Goal: Information Seeking & Learning: Find contact information

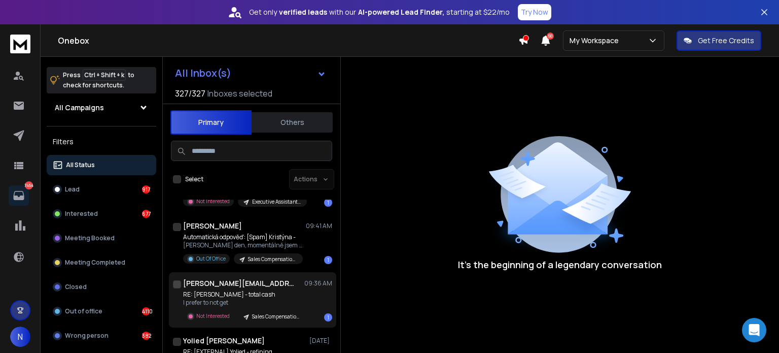
scroll to position [152, 0]
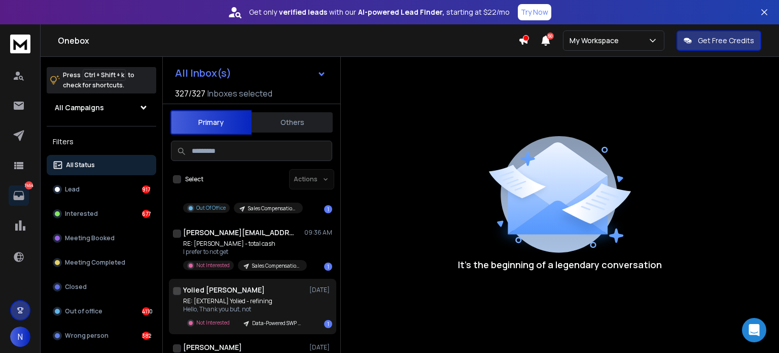
click at [267, 295] on div "Yolied MARICHAL 11 Sep RE: [EXTERNAL] Yolied - refining Hello, Thank you but, n…" at bounding box center [257, 306] width 149 height 43
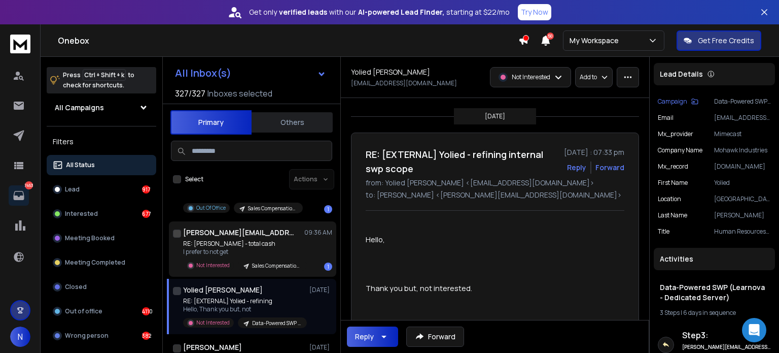
click at [288, 238] on div "mario.borcicky@aumovio.com 09:36 AM RE: Mario - total cash I prefer to not get …" at bounding box center [257, 248] width 149 height 43
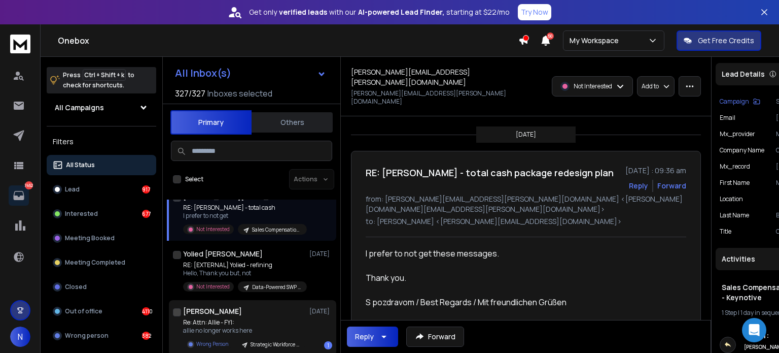
scroll to position [254, 0]
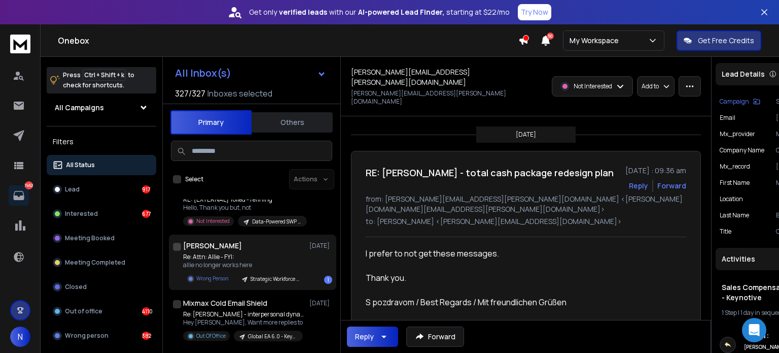
click at [265, 255] on p "Re: Attn: Allie - FYI:" at bounding box center [244, 257] width 122 height 8
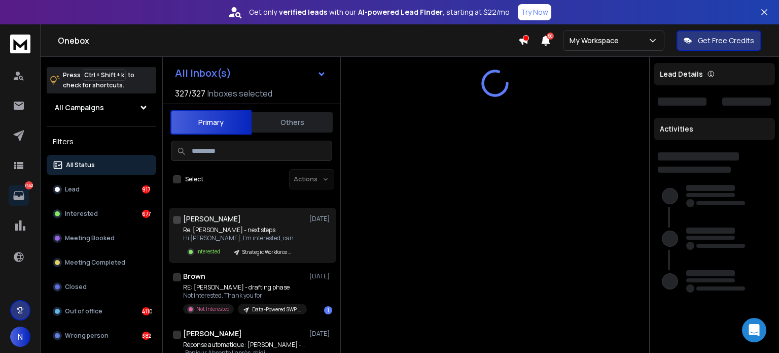
scroll to position [457, 0]
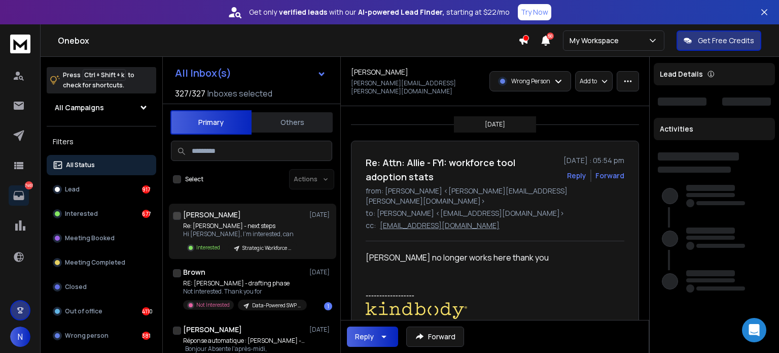
click at [266, 241] on div "Re: Michael - next steps Hi Alicia, I'm interested, can Interested Strategic Wo…" at bounding box center [240, 237] width 114 height 31
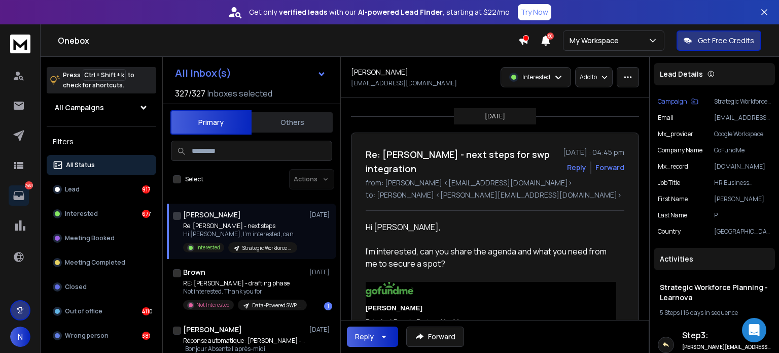
click at [317, 117] on button "Others" at bounding box center [292, 122] width 81 height 22
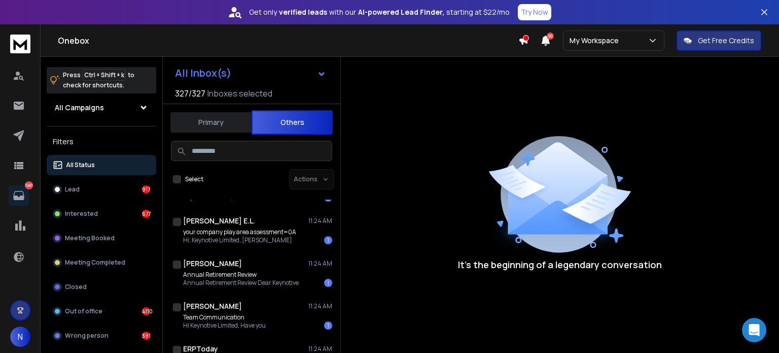
scroll to position [203, 0]
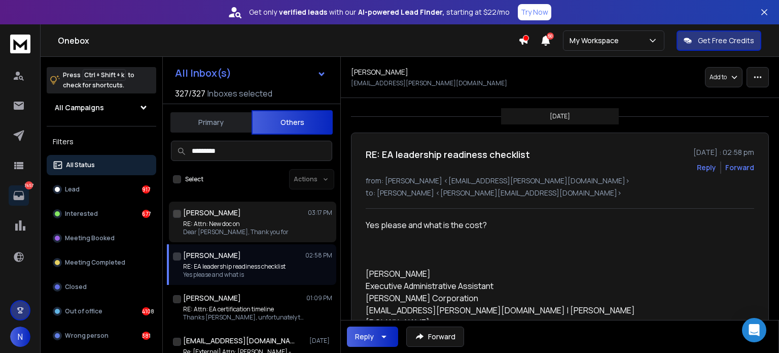
click at [274, 217] on div "[PERSON_NAME] 03:17 PM" at bounding box center [257, 213] width 149 height 10
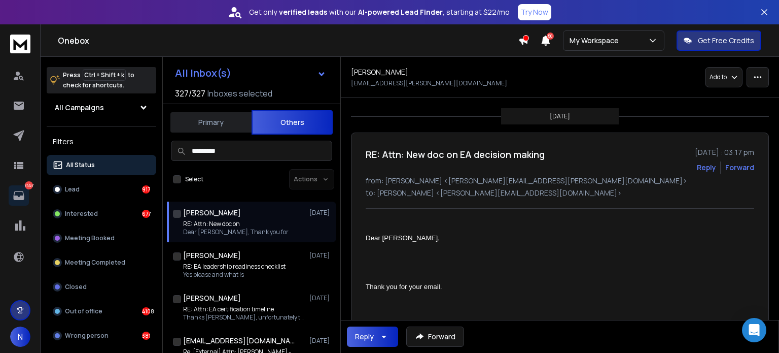
scroll to position [101, 0]
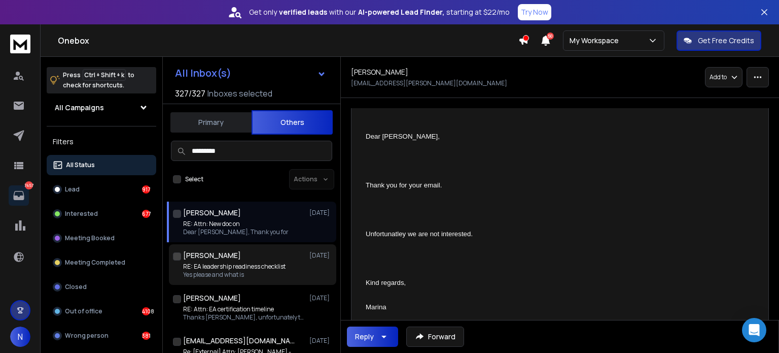
click at [243, 253] on div "[PERSON_NAME] [DATE]" at bounding box center [257, 255] width 149 height 10
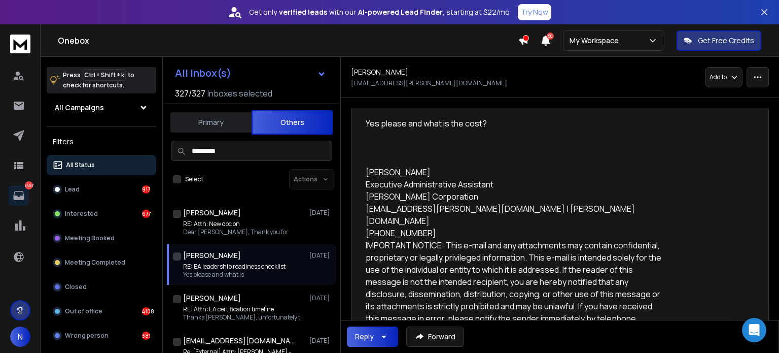
click at [250, 148] on input "*********" at bounding box center [251, 151] width 161 height 20
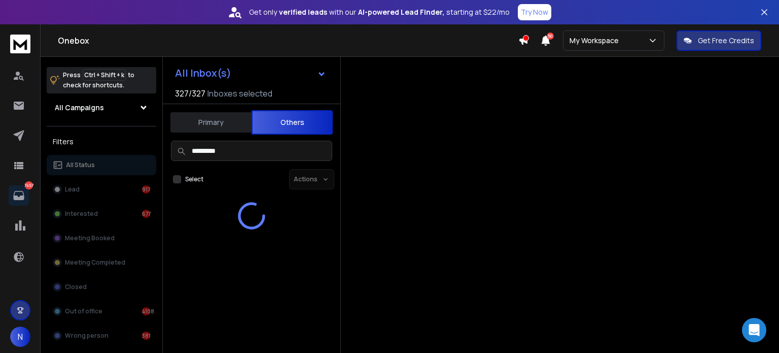
scroll to position [0, 0]
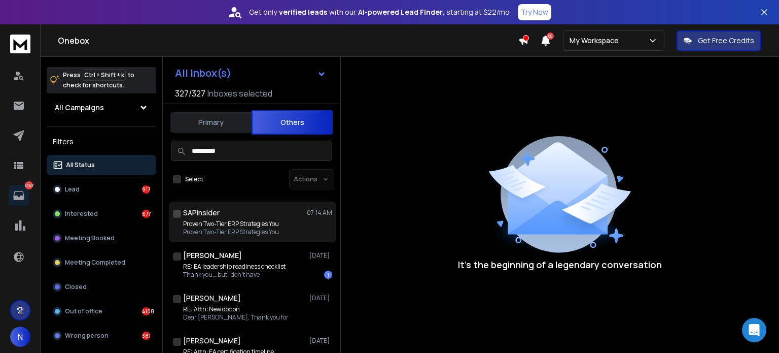
click at [256, 239] on div "SAPinsider 07:14 AM Proven Two-Tier ERP Strategies You Proven Two-Tier ERP Stra…" at bounding box center [252, 221] width 167 height 41
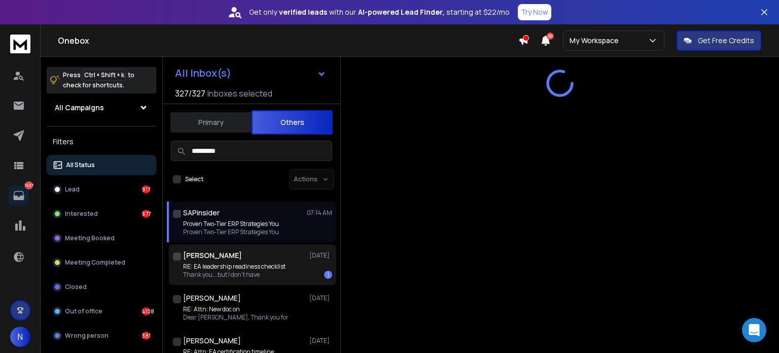
click at [249, 260] on div "[PERSON_NAME] [DATE] RE: EA leadership readiness checklist Thank you….but I don…" at bounding box center [257, 264] width 149 height 28
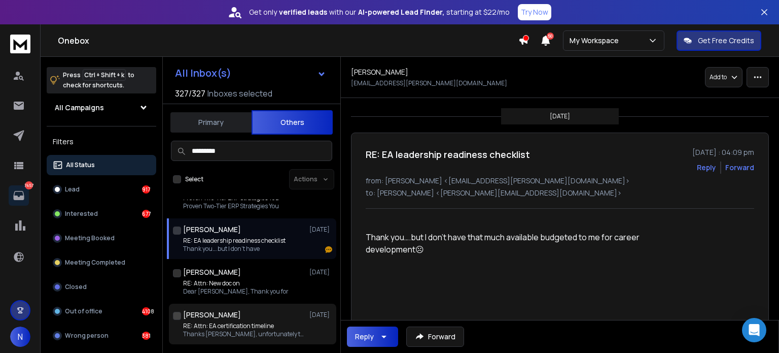
scroll to position [51, 0]
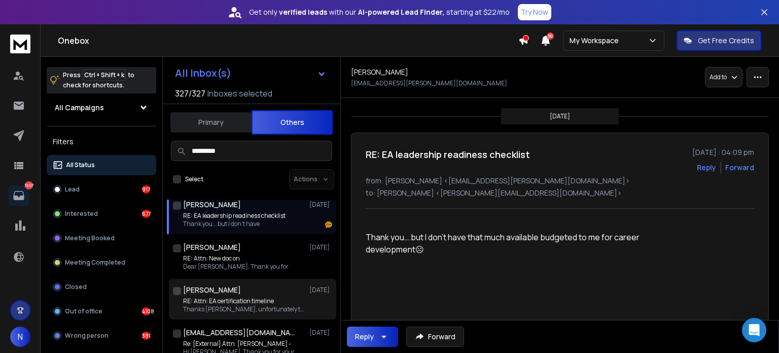
click at [244, 287] on div "[PERSON_NAME] [DATE]" at bounding box center [257, 290] width 149 height 10
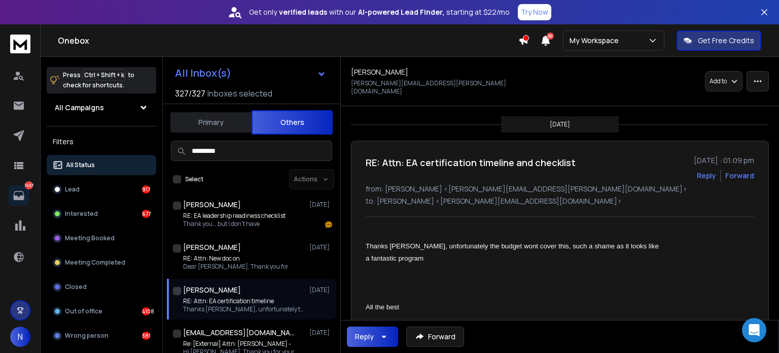
click at [244, 153] on input "*********" at bounding box center [251, 151] width 161 height 20
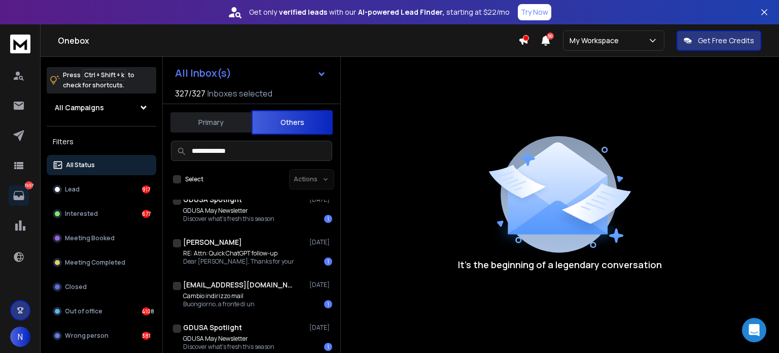
scroll to position [355, 0]
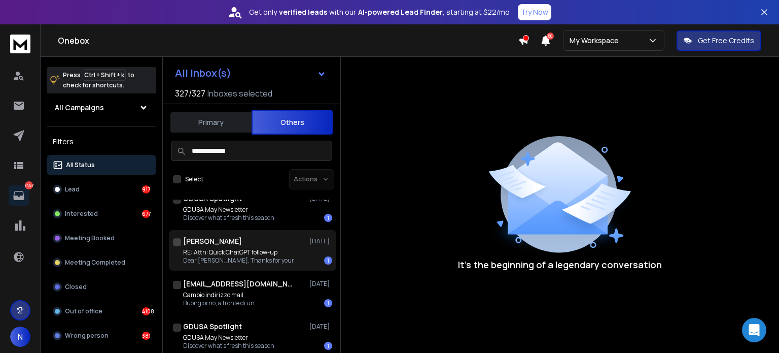
type input "**********"
click at [270, 253] on p "RE: Attn: Quick ChatGPT follow-up" at bounding box center [238, 252] width 111 height 8
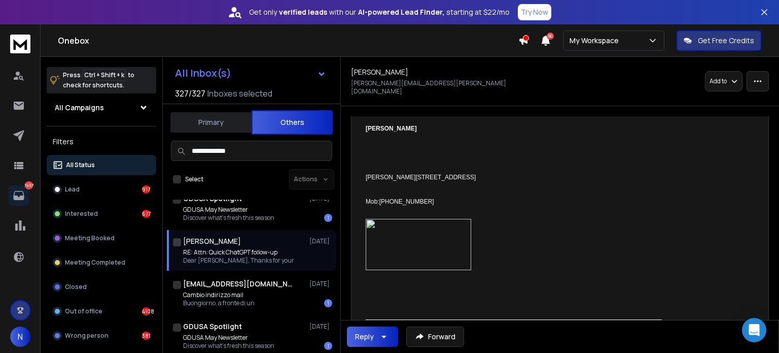
scroll to position [0, 0]
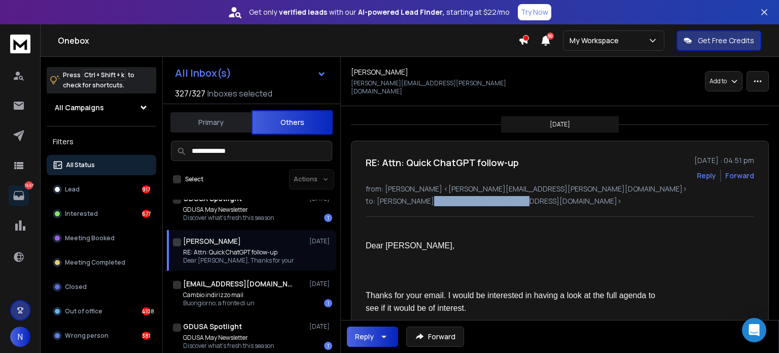
drag, startPoint x: 509, startPoint y: 194, endPoint x: 423, endPoint y: 194, distance: 86.8
click at [423, 196] on p "to: [PERSON_NAME] <[PERSON_NAME][EMAIL_ADDRESS][DOMAIN_NAME]>" at bounding box center [560, 201] width 389 height 10
copy p "[PERSON_NAME][EMAIL_ADDRESS][DOMAIN_NAME]"
